Goal: Task Accomplishment & Management: Use online tool/utility

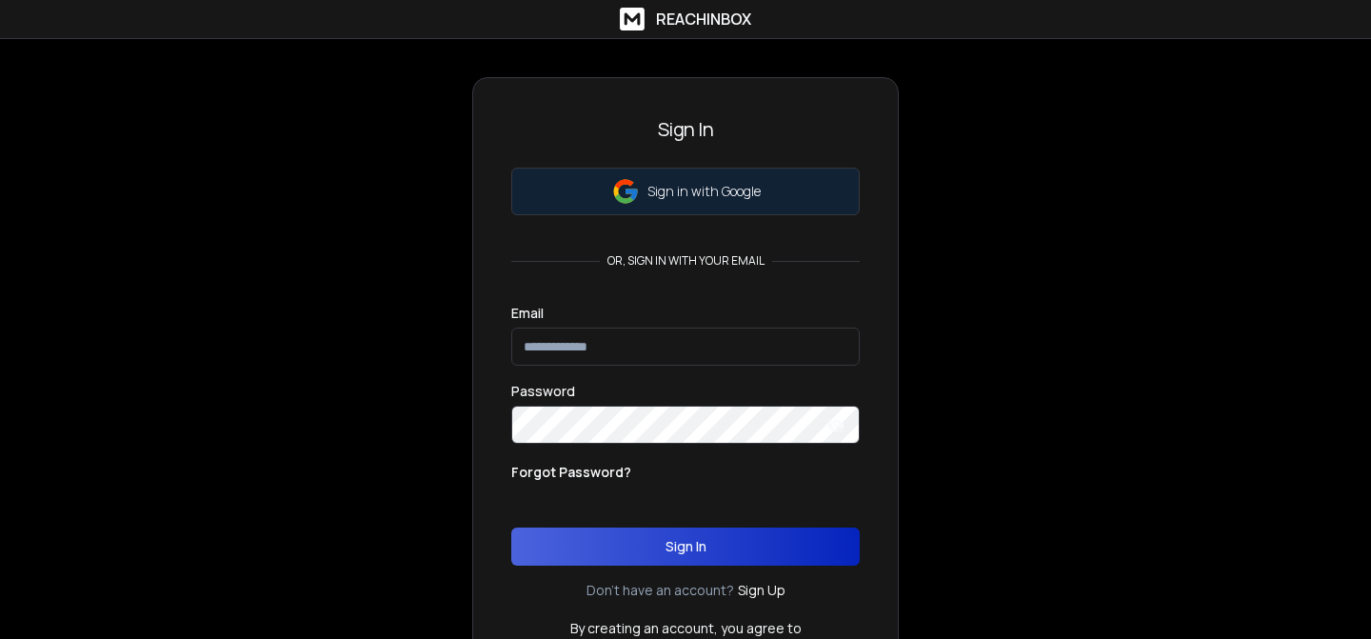
click at [712, 174] on button "Sign in with Google" at bounding box center [685, 192] width 348 height 48
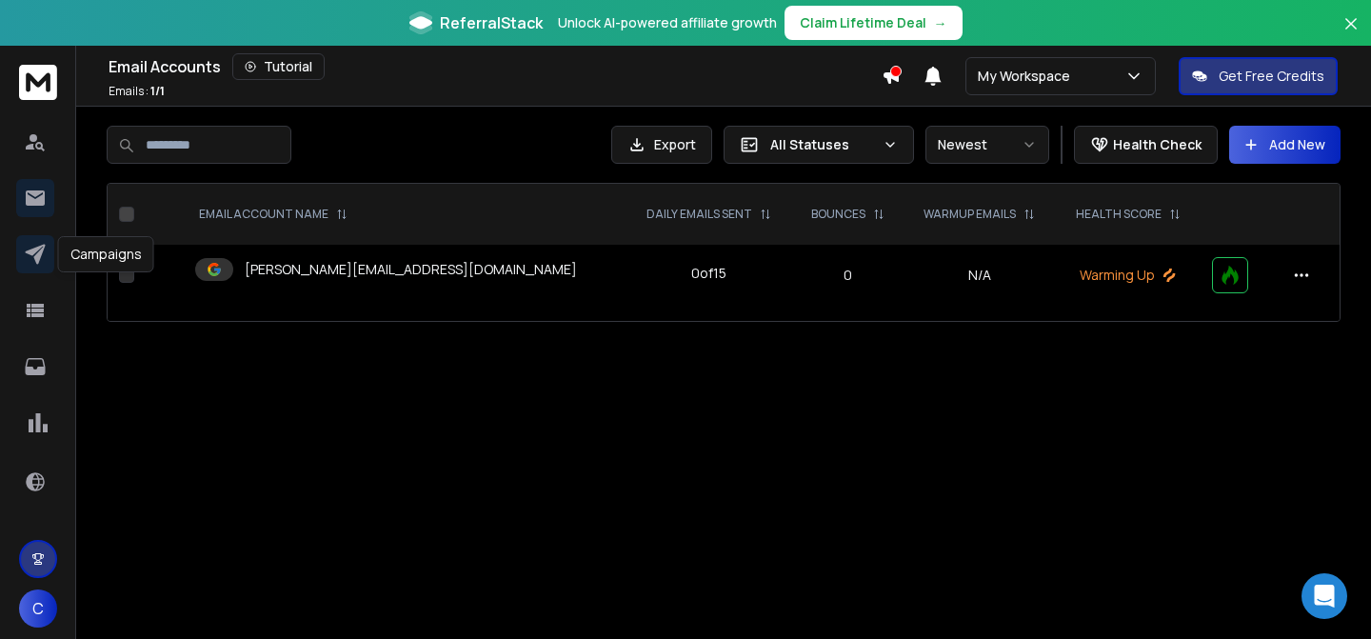
click at [37, 262] on icon at bounding box center [35, 255] width 20 height 20
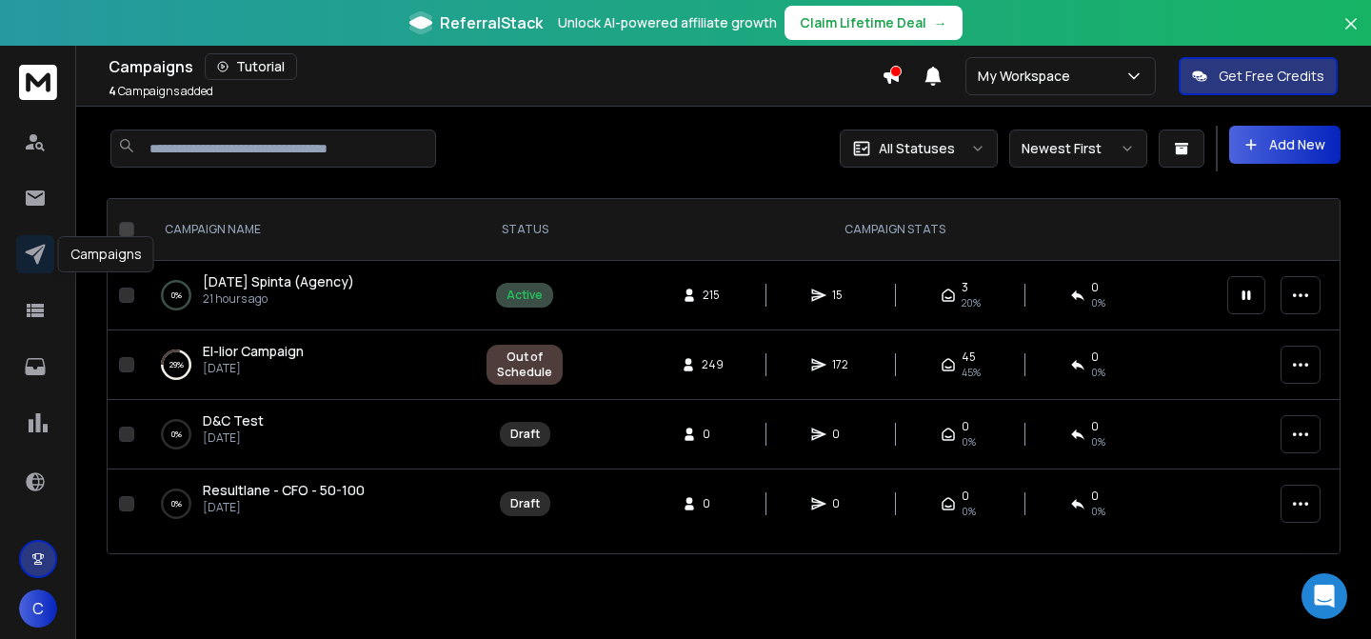
click at [129, 362] on button "button" at bounding box center [126, 364] width 15 height 15
click at [125, 429] on button "button" at bounding box center [126, 433] width 15 height 15
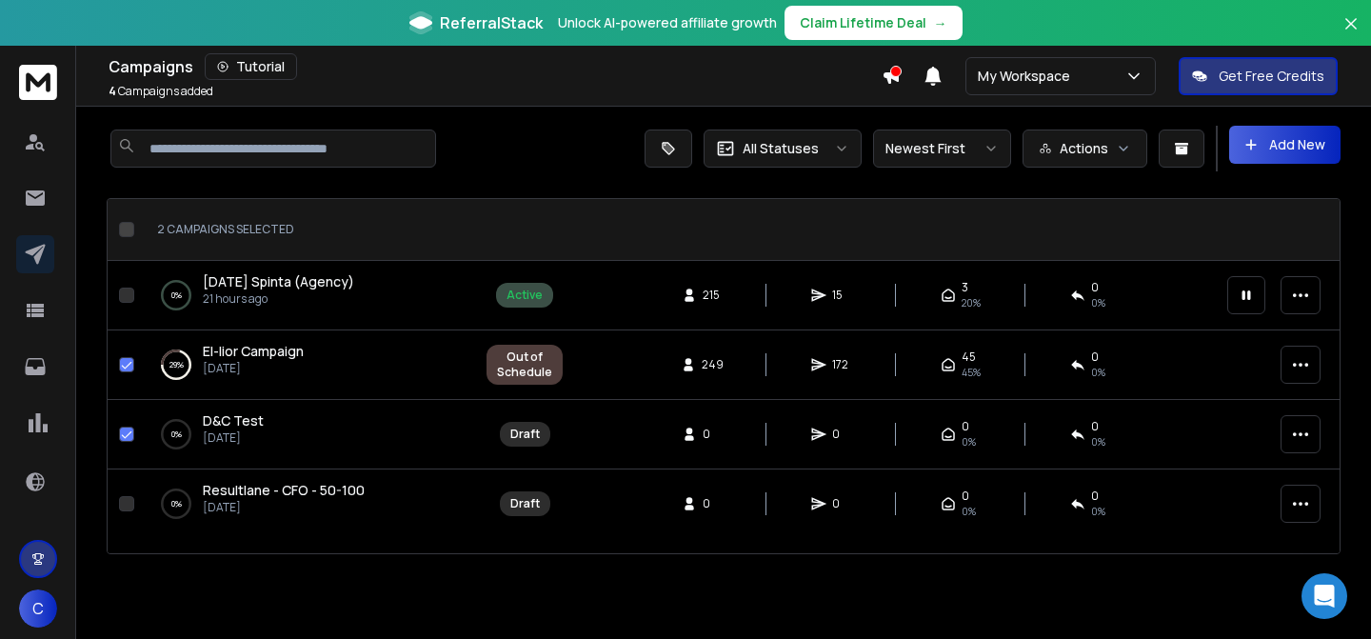
click at [133, 501] on button "button" at bounding box center [126, 503] width 15 height 15
click at [129, 359] on button "button" at bounding box center [126, 364] width 15 height 15
click at [120, 438] on button "button" at bounding box center [126, 433] width 15 height 15
click at [129, 505] on button "button" at bounding box center [126, 503] width 15 height 15
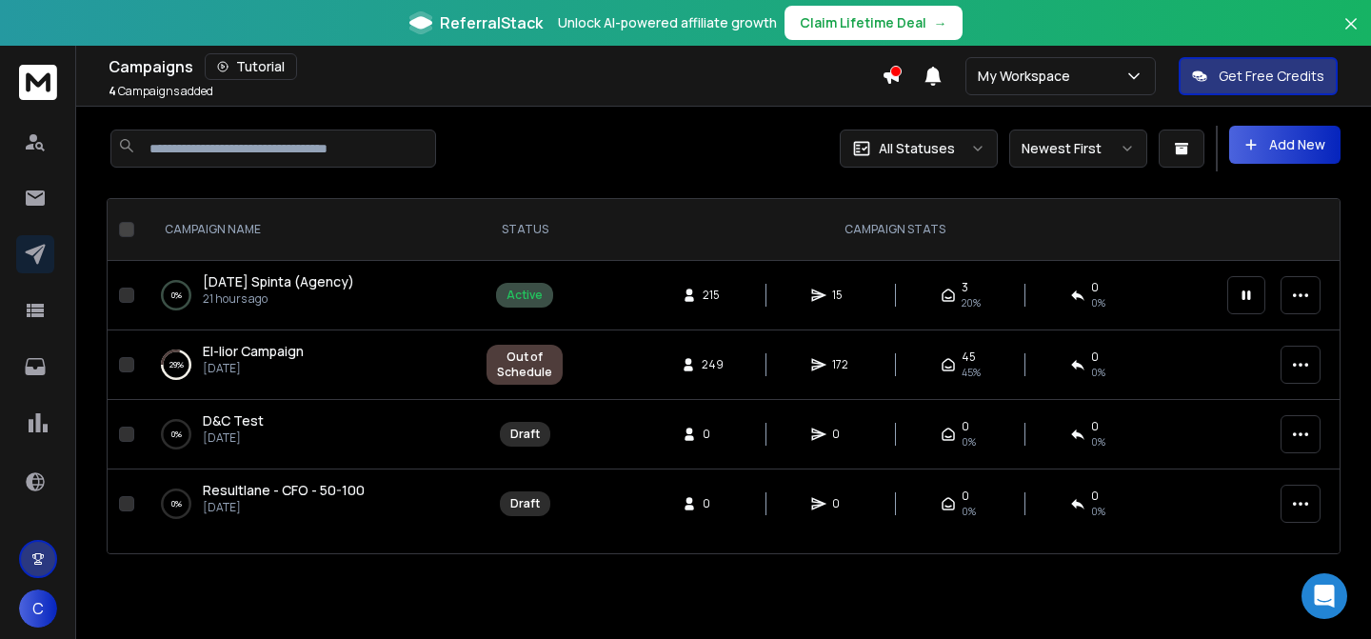
click at [212, 90] on p "4 Campaigns added" at bounding box center [161, 91] width 105 height 15
drag, startPoint x: 208, startPoint y: 92, endPoint x: 109, endPoint y: 72, distance: 101.0
click at [109, 72] on div "Campaigns Tutorial 4 Campaigns added" at bounding box center [495, 76] width 773 height 46
click at [113, 69] on div "Campaigns Tutorial" at bounding box center [495, 66] width 773 height 27
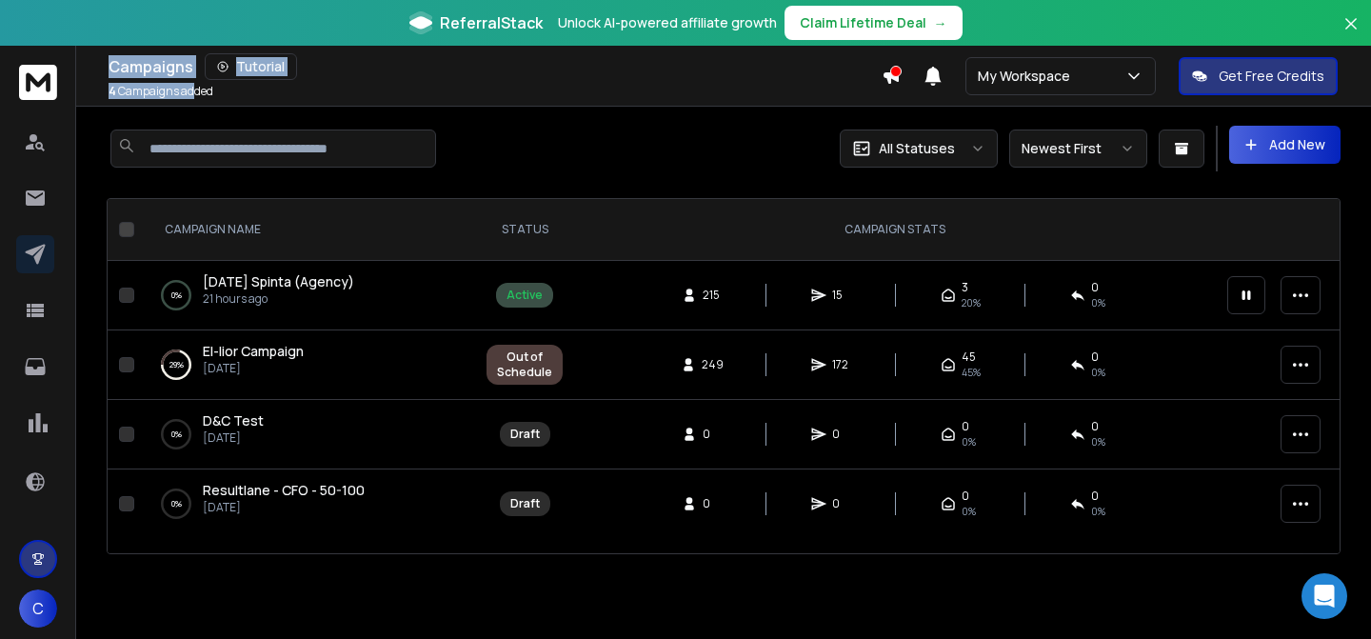
drag, startPoint x: 111, startPoint y: 69, endPoint x: 194, endPoint y: 85, distance: 84.4
click at [194, 85] on div "Campaigns Tutorial 4 Campaigns added" at bounding box center [495, 76] width 773 height 46
click at [252, 277] on span "[DATE] Spinta (Agency)" at bounding box center [278, 281] width 151 height 18
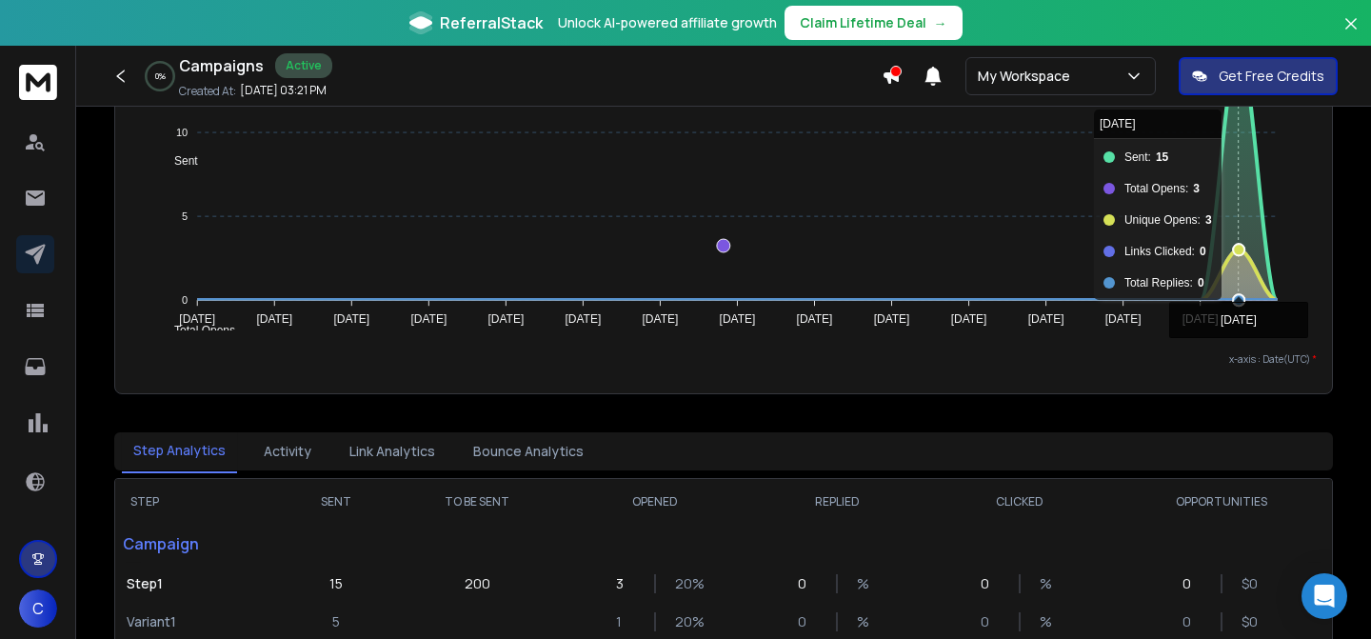
scroll to position [634, 0]
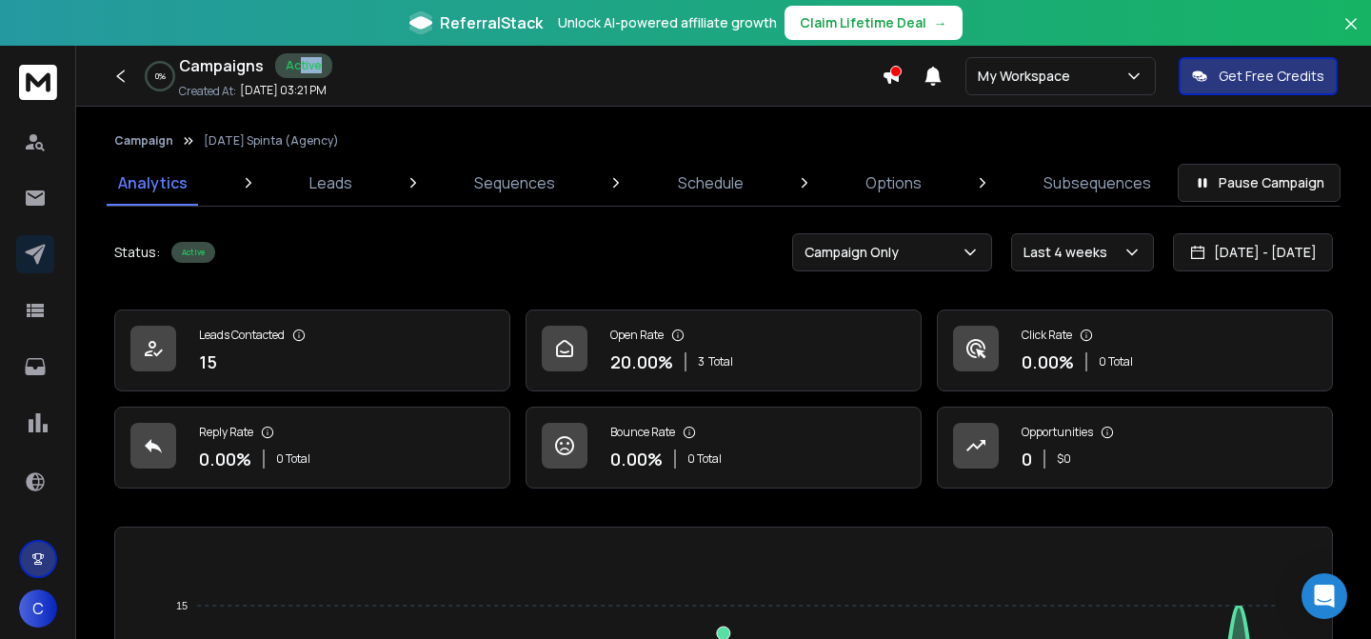
drag, startPoint x: 293, startPoint y: 65, endPoint x: 352, endPoint y: 73, distance: 59.6
click at [332, 73] on div "Campaigns Active" at bounding box center [255, 65] width 153 height 25
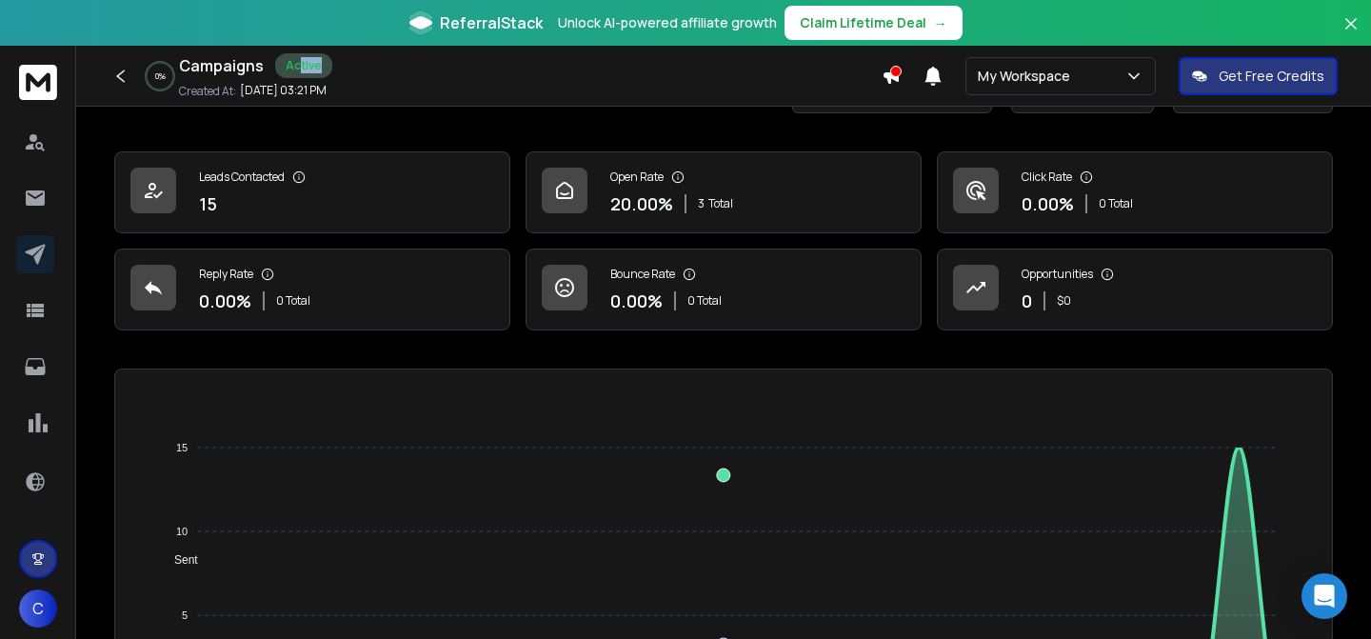
scroll to position [425, 0]
